Goal: Information Seeking & Learning: Check status

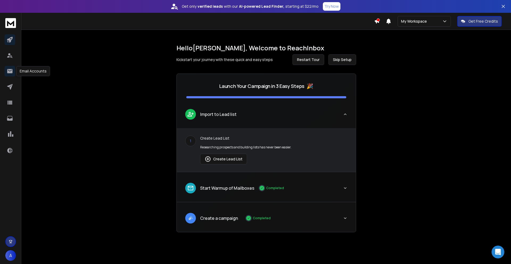
click at [10, 75] on link at bounding box center [10, 71] width 11 height 11
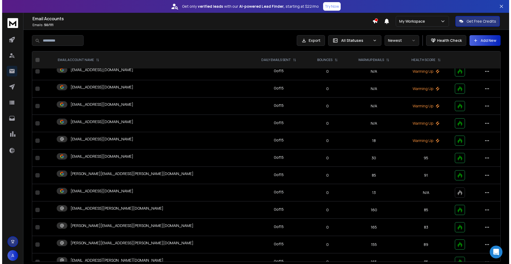
scroll to position [80, 0]
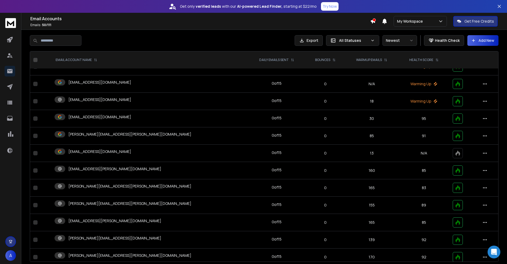
click at [113, 100] on p "[EMAIL_ADDRESS][DOMAIN_NAME]" at bounding box center [99, 99] width 63 height 5
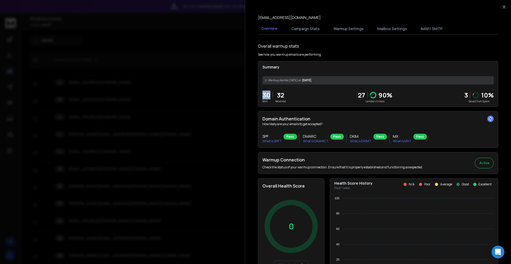
drag, startPoint x: 271, startPoint y: 98, endPoint x: 407, endPoint y: 207, distance: 174.2
click at [254, 96] on div "[EMAIL_ADDRESS][DOMAIN_NAME] Overview Campaign Stats Warmup Settings Mailbox Se…" at bounding box center [377, 210] width 253 height 409
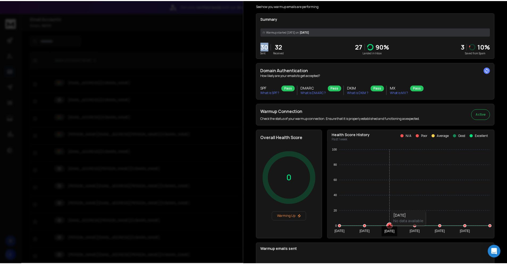
scroll to position [0, 0]
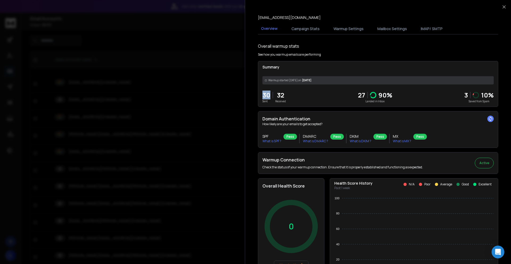
click at [188, 161] on div at bounding box center [255, 132] width 511 height 264
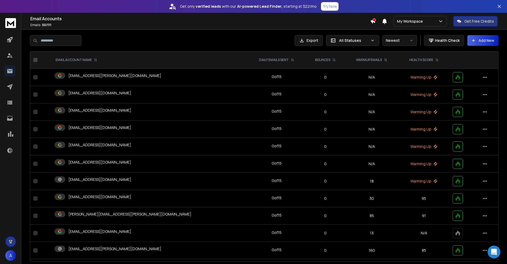
click at [105, 179] on p "[EMAIL_ADDRESS][DOMAIN_NAME]" at bounding box center [99, 179] width 63 height 5
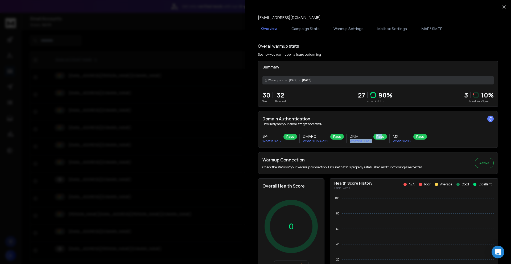
drag, startPoint x: 380, startPoint y: 138, endPoint x: 367, endPoint y: 137, distance: 13.0
click at [367, 137] on div "DKIM What is DKIM ? Pass" at bounding box center [370, 139] width 40 height 10
click at [177, 185] on div at bounding box center [255, 132] width 511 height 264
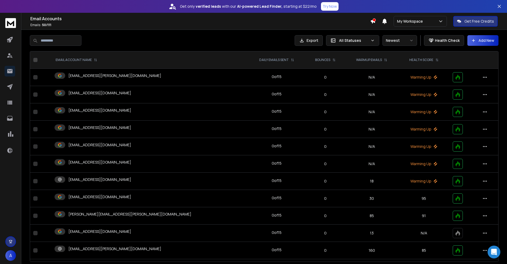
click at [125, 180] on p "[EMAIL_ADDRESS][DOMAIN_NAME]" at bounding box center [99, 179] width 63 height 5
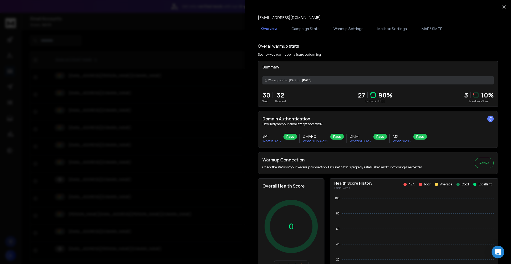
click at [163, 178] on div at bounding box center [255, 132] width 511 height 264
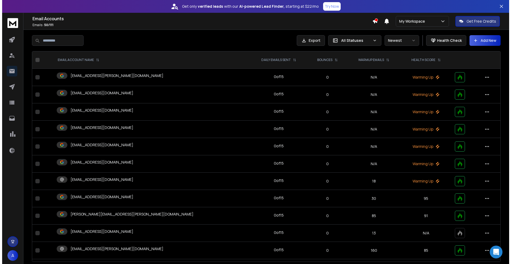
scroll to position [27, 0]
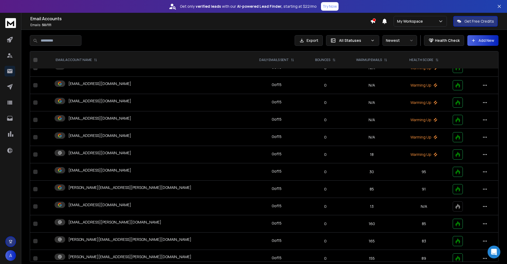
click at [112, 171] on p "[EMAIL_ADDRESS][DOMAIN_NAME]" at bounding box center [99, 169] width 63 height 5
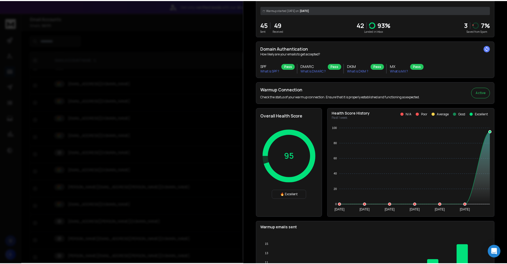
scroll to position [106, 0]
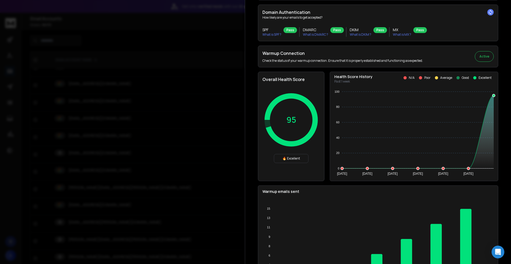
click at [200, 184] on div at bounding box center [255, 132] width 511 height 264
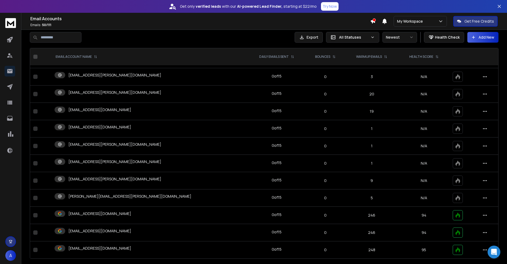
scroll to position [685, 0]
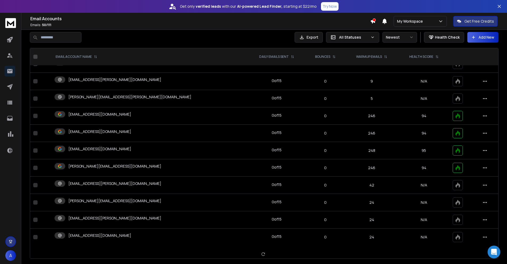
click at [84, 147] on p "[EMAIL_ADDRESS][DOMAIN_NAME]" at bounding box center [99, 148] width 63 height 5
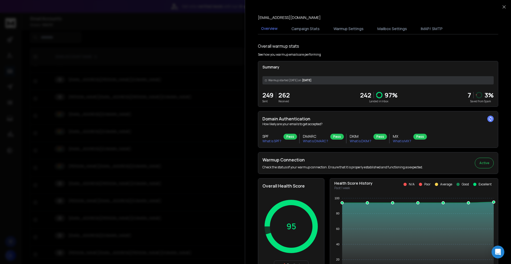
click at [184, 200] on div at bounding box center [255, 132] width 511 height 264
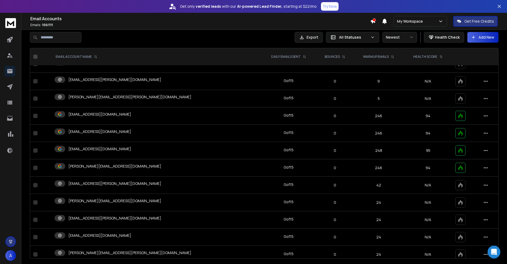
click at [411, 148] on td "95" at bounding box center [428, 150] width 48 height 17
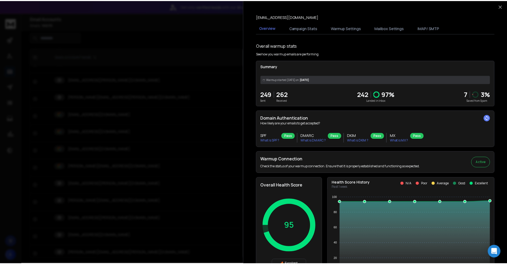
scroll to position [0, 0]
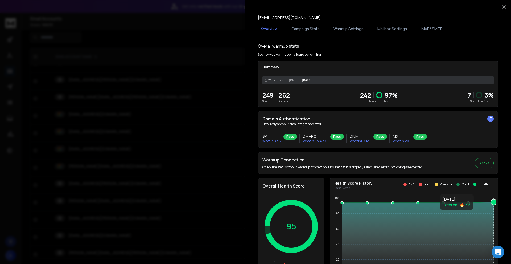
click at [157, 189] on div at bounding box center [255, 132] width 511 height 264
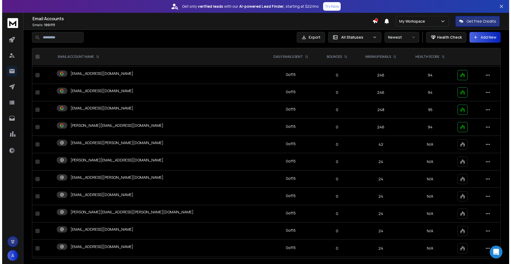
scroll to position [658, 0]
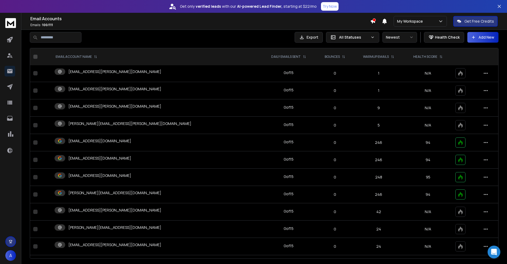
click at [356, 176] on td "248" at bounding box center [378, 176] width 51 height 17
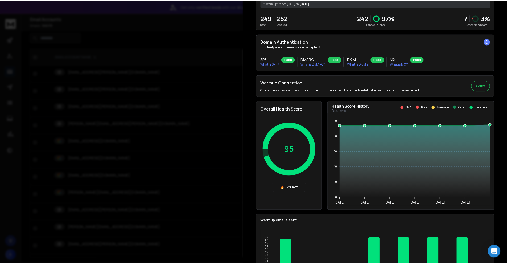
scroll to position [159, 0]
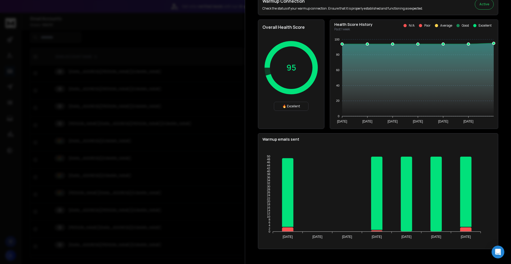
click at [245, 188] on div "Multi Select Table Sheet [EMAIL_ADDRESS][DOMAIN_NAME] Overview Campaign Stats W…" at bounding box center [378, 132] width 266 height 264
click at [227, 186] on div at bounding box center [255, 132] width 511 height 264
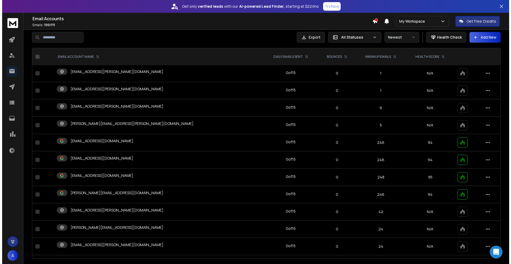
scroll to position [631, 0]
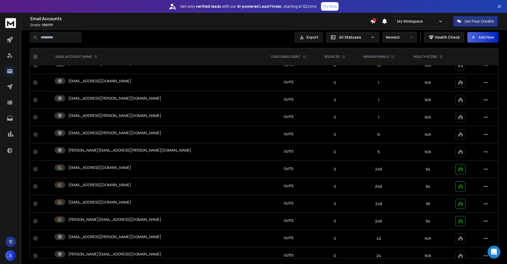
click at [356, 171] on td "246" at bounding box center [378, 168] width 51 height 17
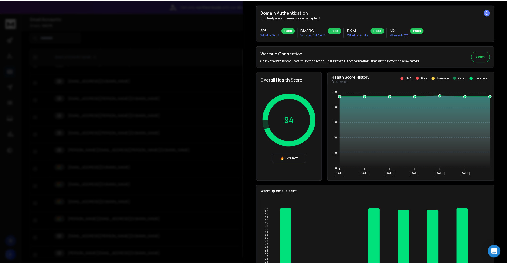
scroll to position [159, 0]
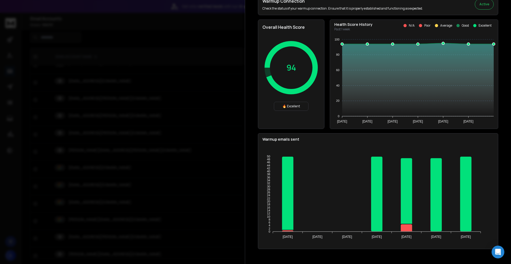
click at [245, 224] on div "Multi Select Table Sheet [EMAIL_ADDRESS][DOMAIN_NAME] Overview Campaign Stats W…" at bounding box center [378, 132] width 266 height 264
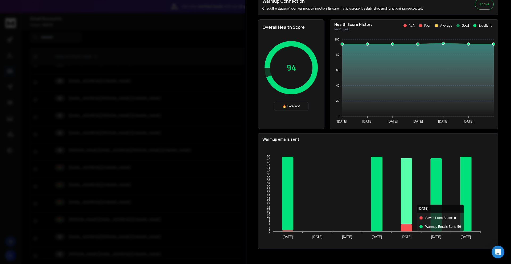
click at [62, 218] on div at bounding box center [255, 132] width 511 height 264
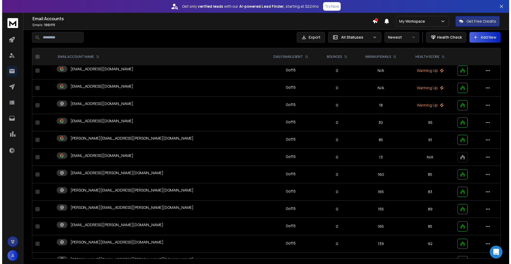
scroll to position [152, 0]
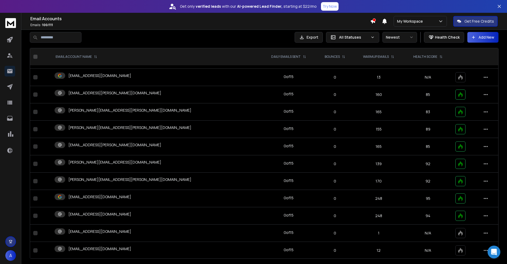
click at [354, 200] on td "248" at bounding box center [378, 198] width 51 height 17
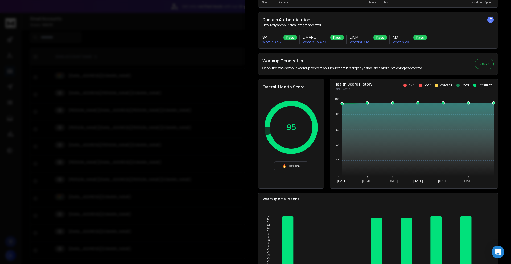
scroll to position [26, 0]
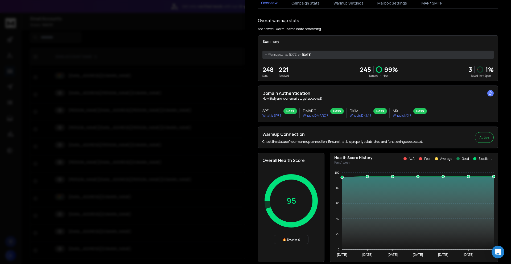
click at [225, 206] on div at bounding box center [255, 132] width 511 height 264
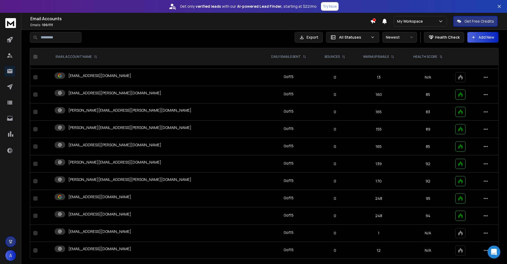
click at [105, 213] on p "[EMAIL_ADDRESS][DOMAIN_NAME]" at bounding box center [99, 213] width 63 height 5
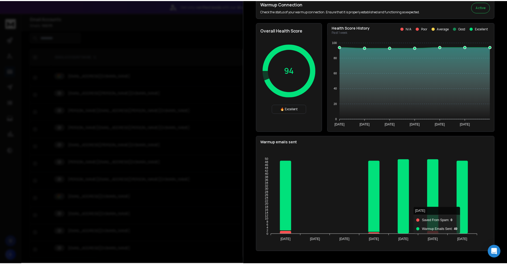
scroll to position [159, 0]
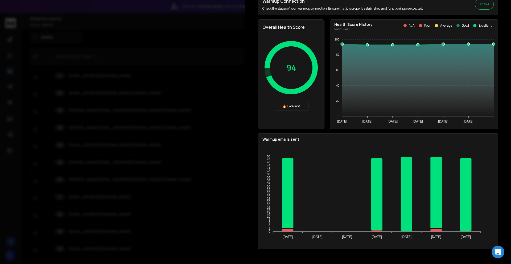
click at [142, 195] on div at bounding box center [255, 132] width 511 height 264
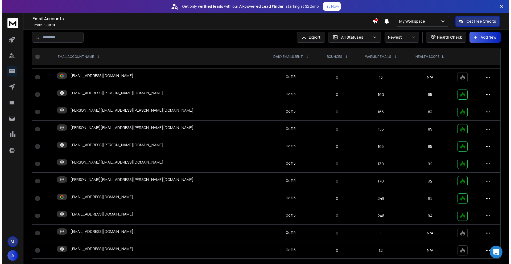
scroll to position [179, 0]
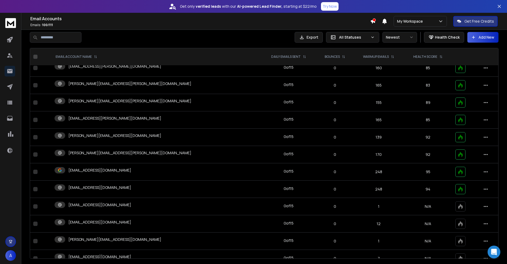
click at [117, 152] on p "[PERSON_NAME][EMAIL_ADDRESS][PERSON_NAME][DOMAIN_NAME]" at bounding box center [129, 152] width 123 height 5
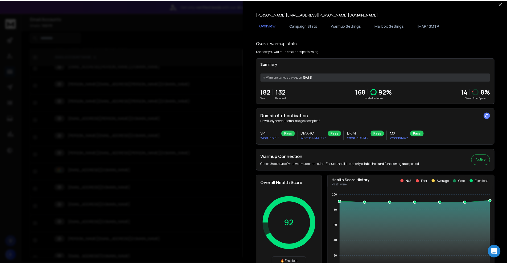
scroll to position [0, 0]
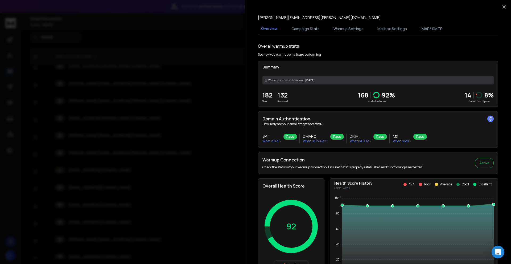
click at [220, 201] on div at bounding box center [255, 132] width 511 height 264
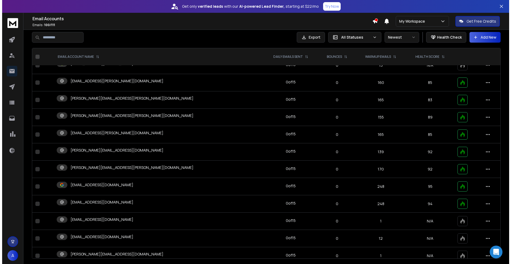
scroll to position [152, 0]
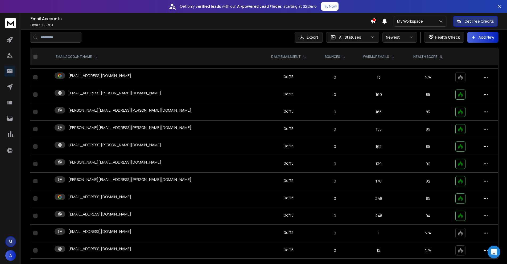
click at [354, 164] on td "139" at bounding box center [378, 163] width 51 height 17
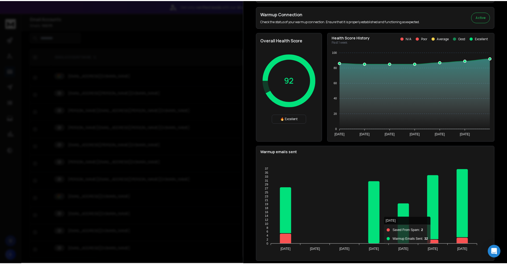
scroll to position [159, 0]
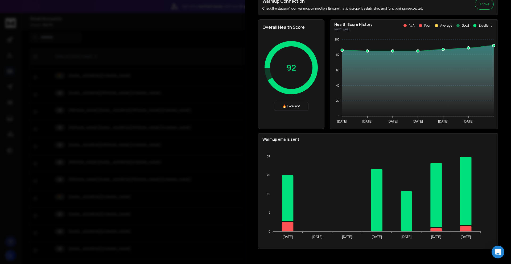
click at [202, 212] on div at bounding box center [255, 132] width 511 height 264
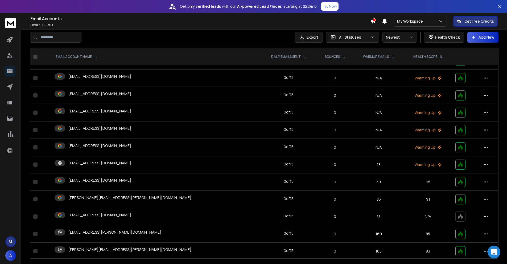
scroll to position [0, 0]
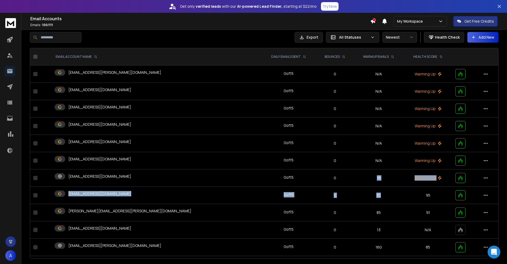
drag, startPoint x: 353, startPoint y: 177, endPoint x: 362, endPoint y: 193, distance: 18.5
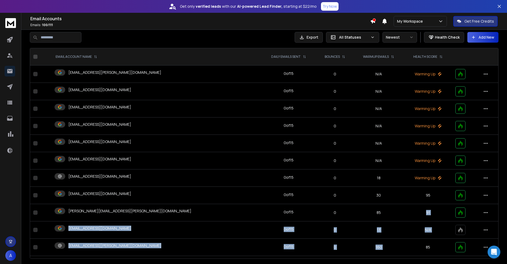
drag, startPoint x: 370, startPoint y: 216, endPoint x: 385, endPoint y: 239, distance: 27.4
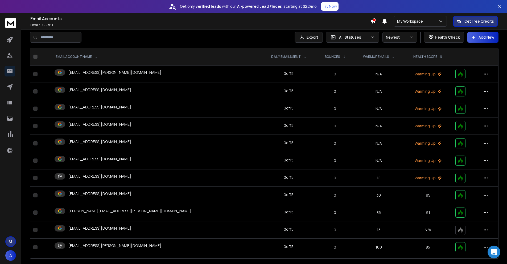
click at [503, 195] on div "Export All Statuses Newest Health Check Add New EMAIL ACCOUNT NAME DAILY EMAILS…" at bounding box center [264, 145] width 486 height 237
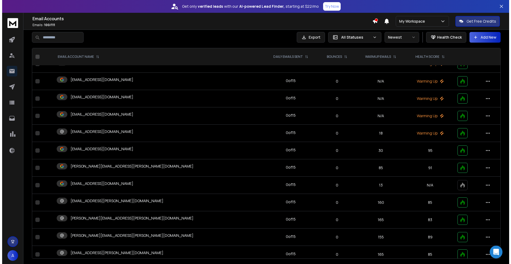
scroll to position [53, 0]
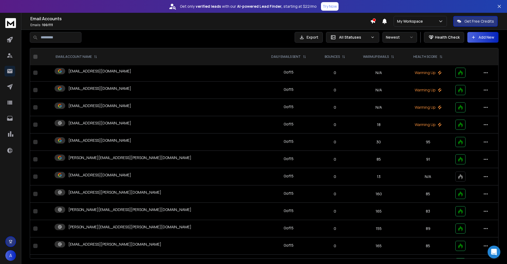
click at [355, 210] on td "165" at bounding box center [378, 210] width 51 height 17
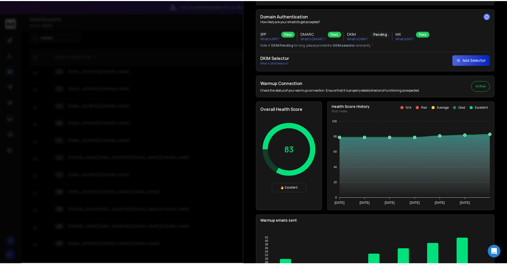
scroll to position [51, 0]
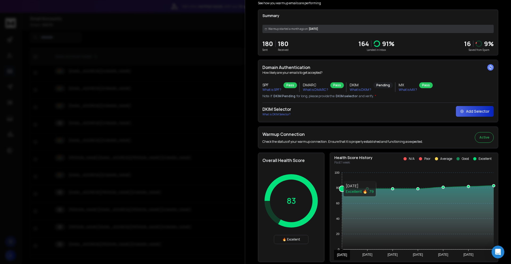
click at [231, 165] on div at bounding box center [255, 132] width 511 height 264
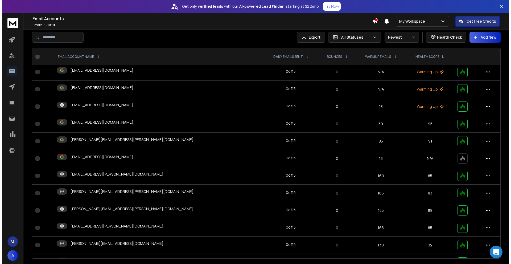
scroll to position [80, 0]
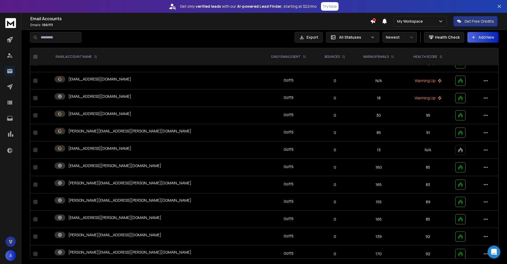
click at [413, 167] on td "85" at bounding box center [428, 167] width 48 height 17
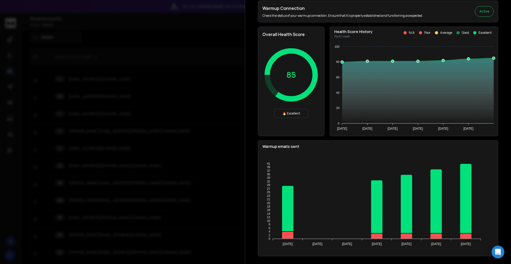
scroll to position [184, 0]
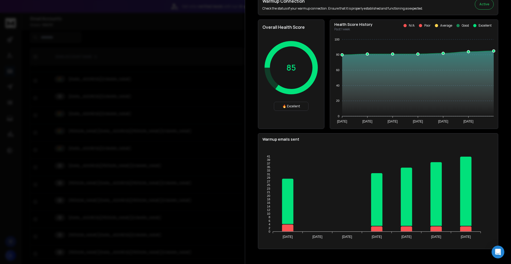
click at [112, 191] on div at bounding box center [255, 132] width 511 height 264
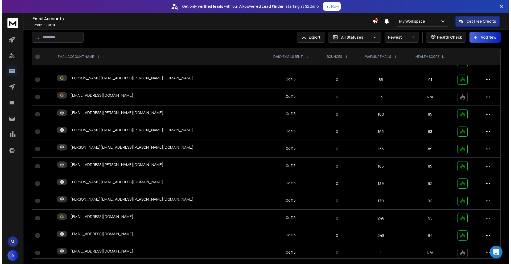
scroll to position [160, 0]
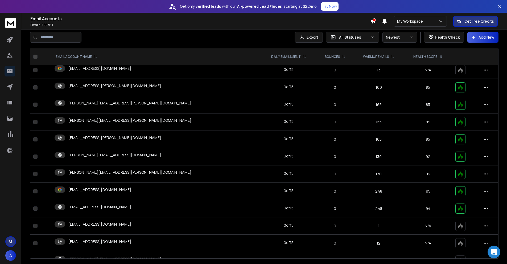
click at [98, 122] on p "[PERSON_NAME][EMAIL_ADDRESS][PERSON_NAME][DOMAIN_NAME]" at bounding box center [129, 120] width 123 height 5
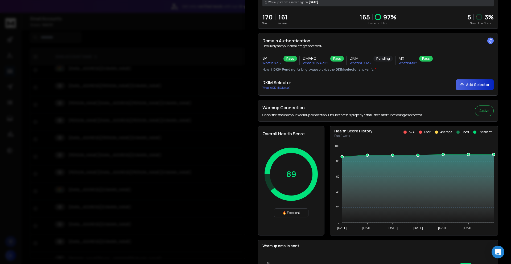
scroll to position [0, 0]
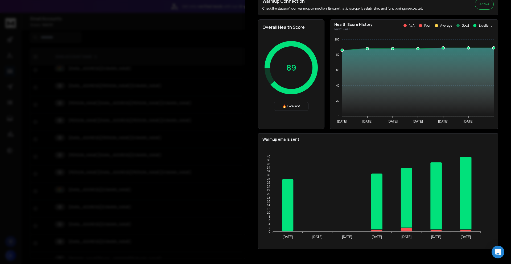
click at [125, 169] on div at bounding box center [255, 132] width 511 height 264
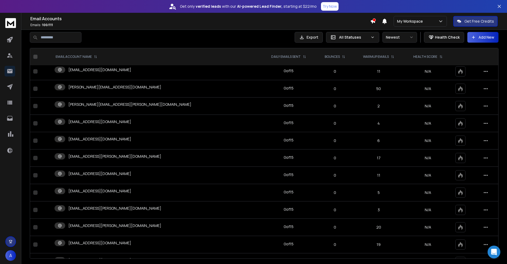
scroll to position [559, 0]
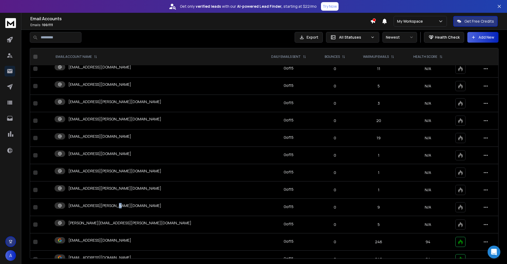
drag, startPoint x: 112, startPoint y: 207, endPoint x: 187, endPoint y: 213, distance: 75.3
click at [187, 213] on td "[EMAIL_ADDRESS][PERSON_NAME][DOMAIN_NAME]" at bounding box center [156, 206] width 210 height 17
